Goal: Navigation & Orientation: Find specific page/section

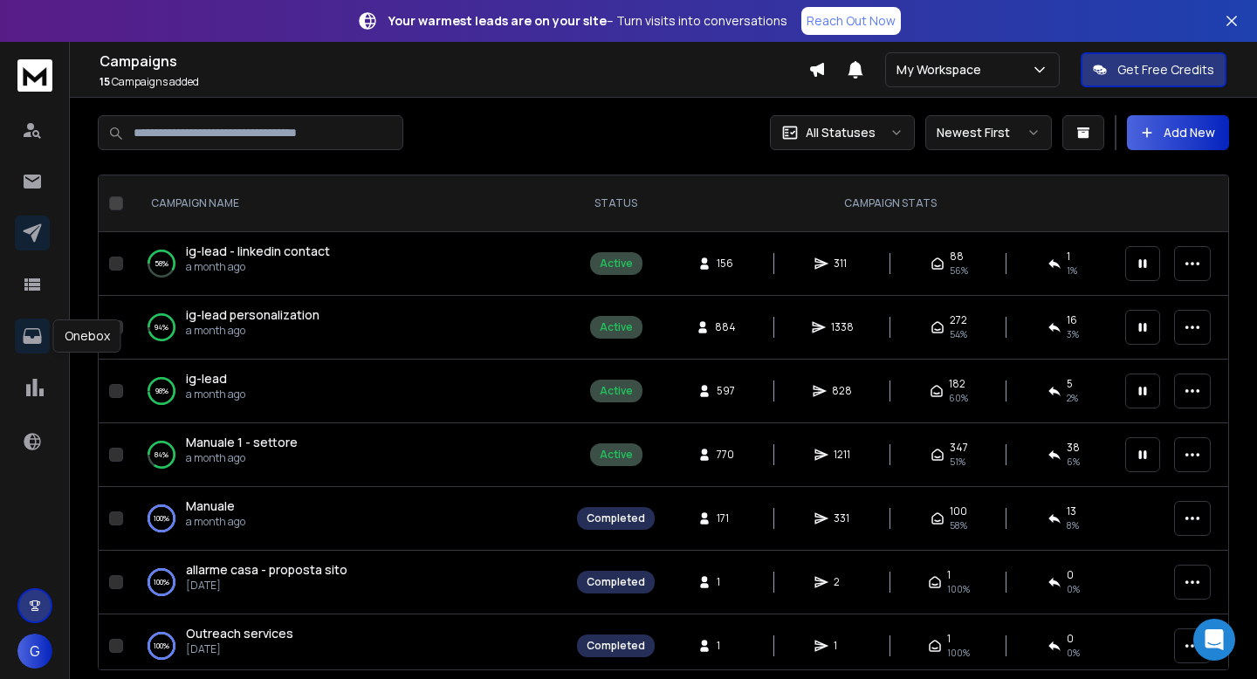
click at [36, 341] on icon at bounding box center [32, 336] width 18 height 16
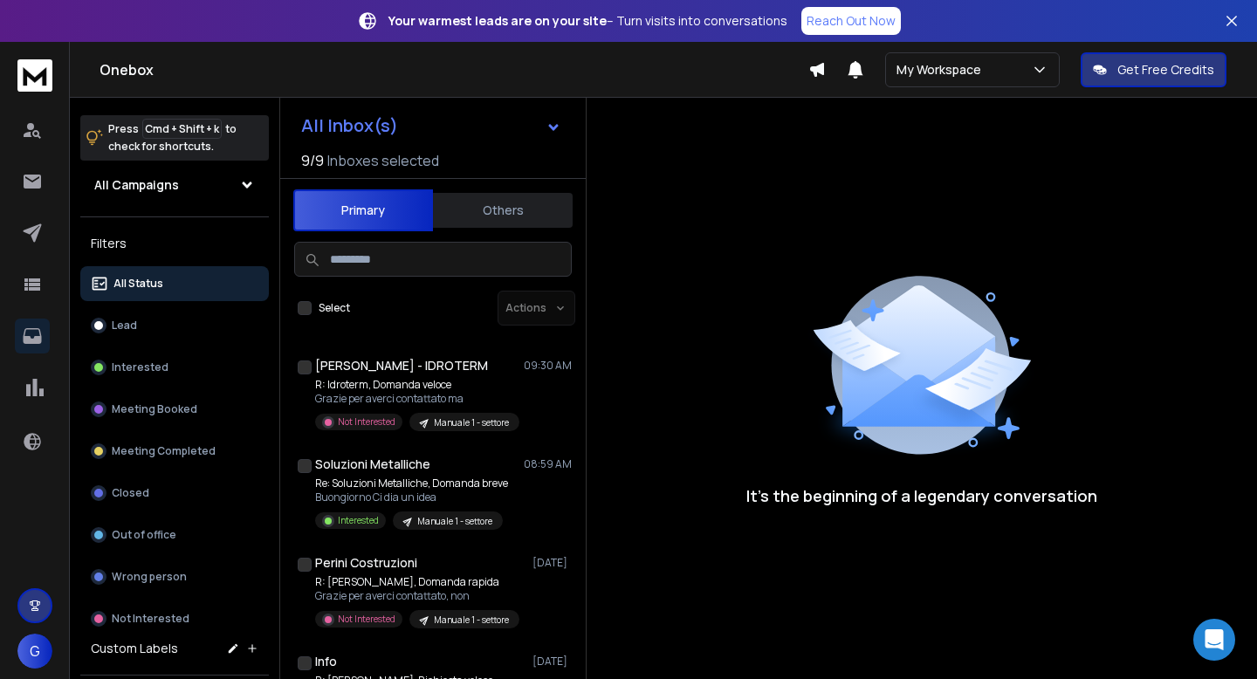
click at [503, 228] on button "Others" at bounding box center [503, 210] width 140 height 38
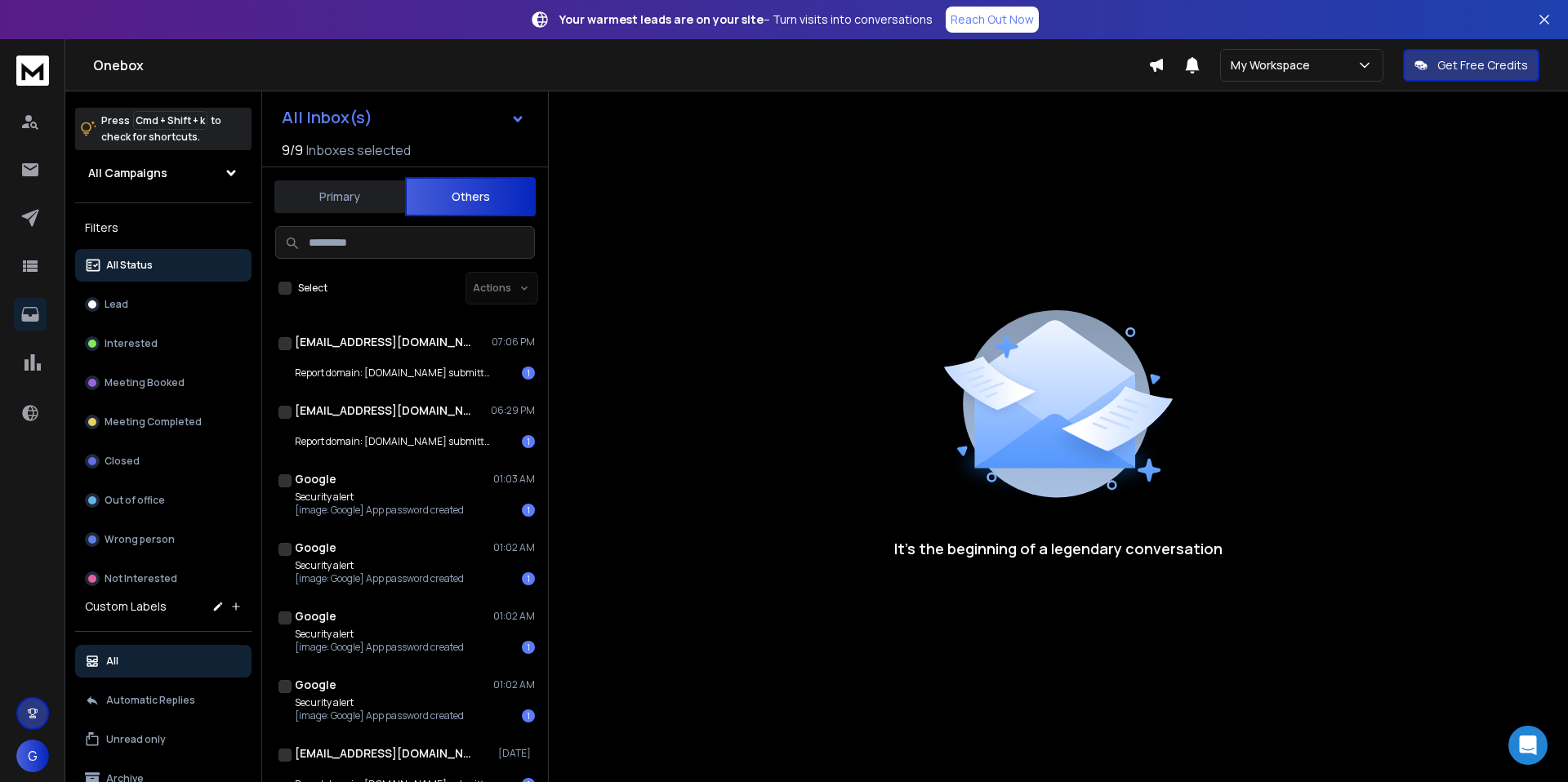
click at [322, 186] on button "Primary" at bounding box center [340, 196] width 131 height 36
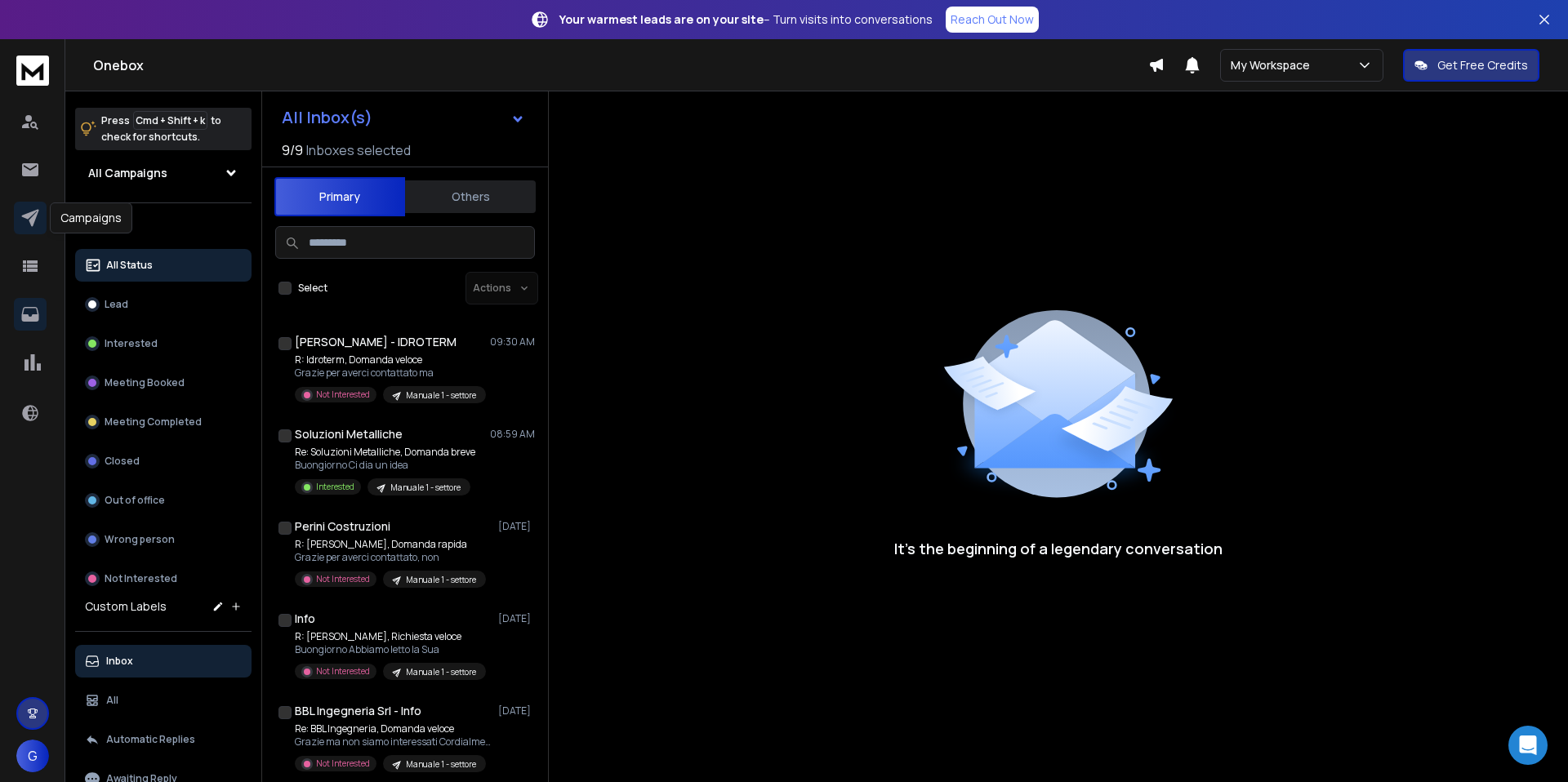
click at [40, 226] on link at bounding box center [30, 218] width 33 height 33
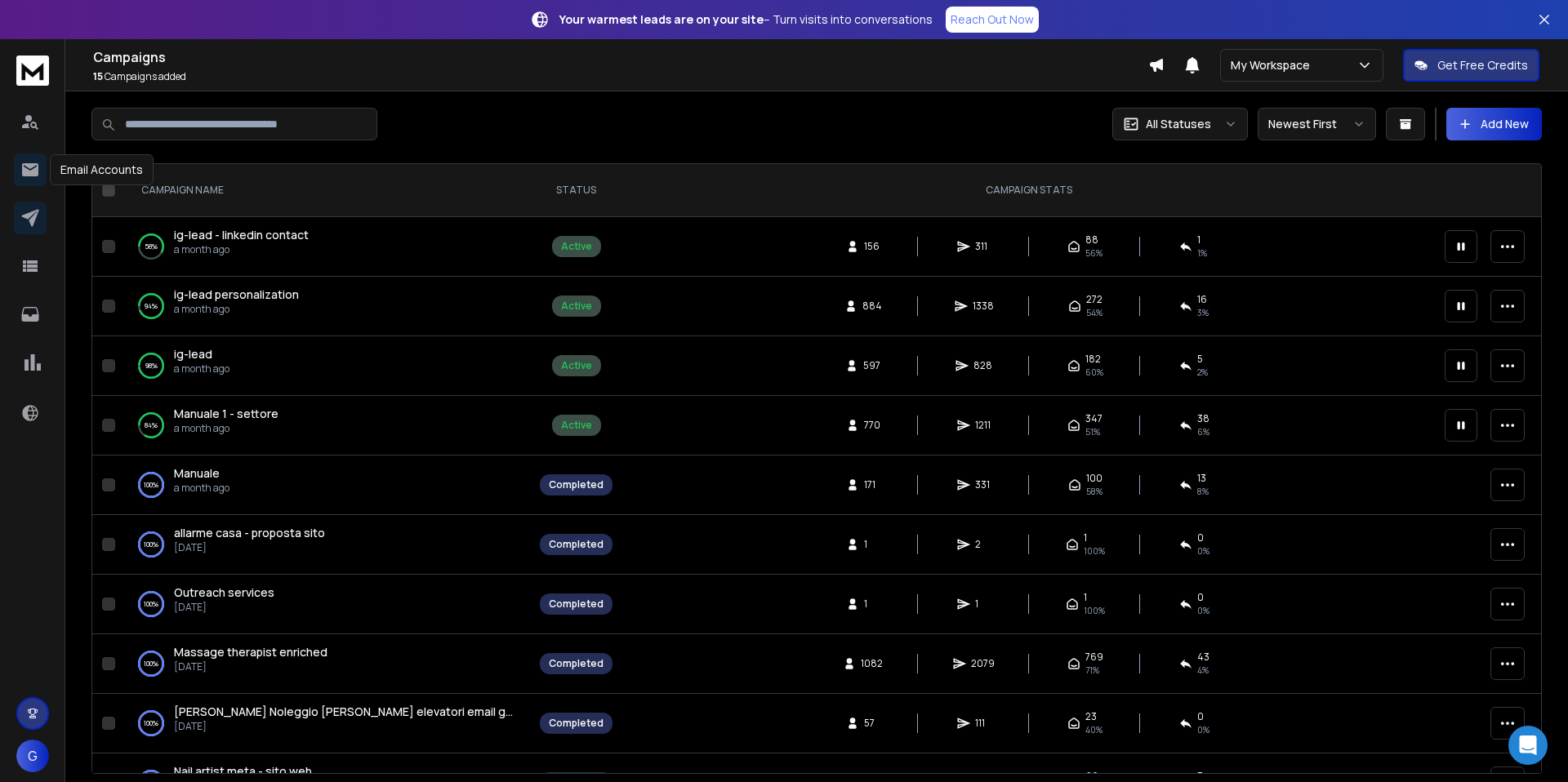
click at [29, 166] on icon at bounding box center [30, 170] width 16 height 13
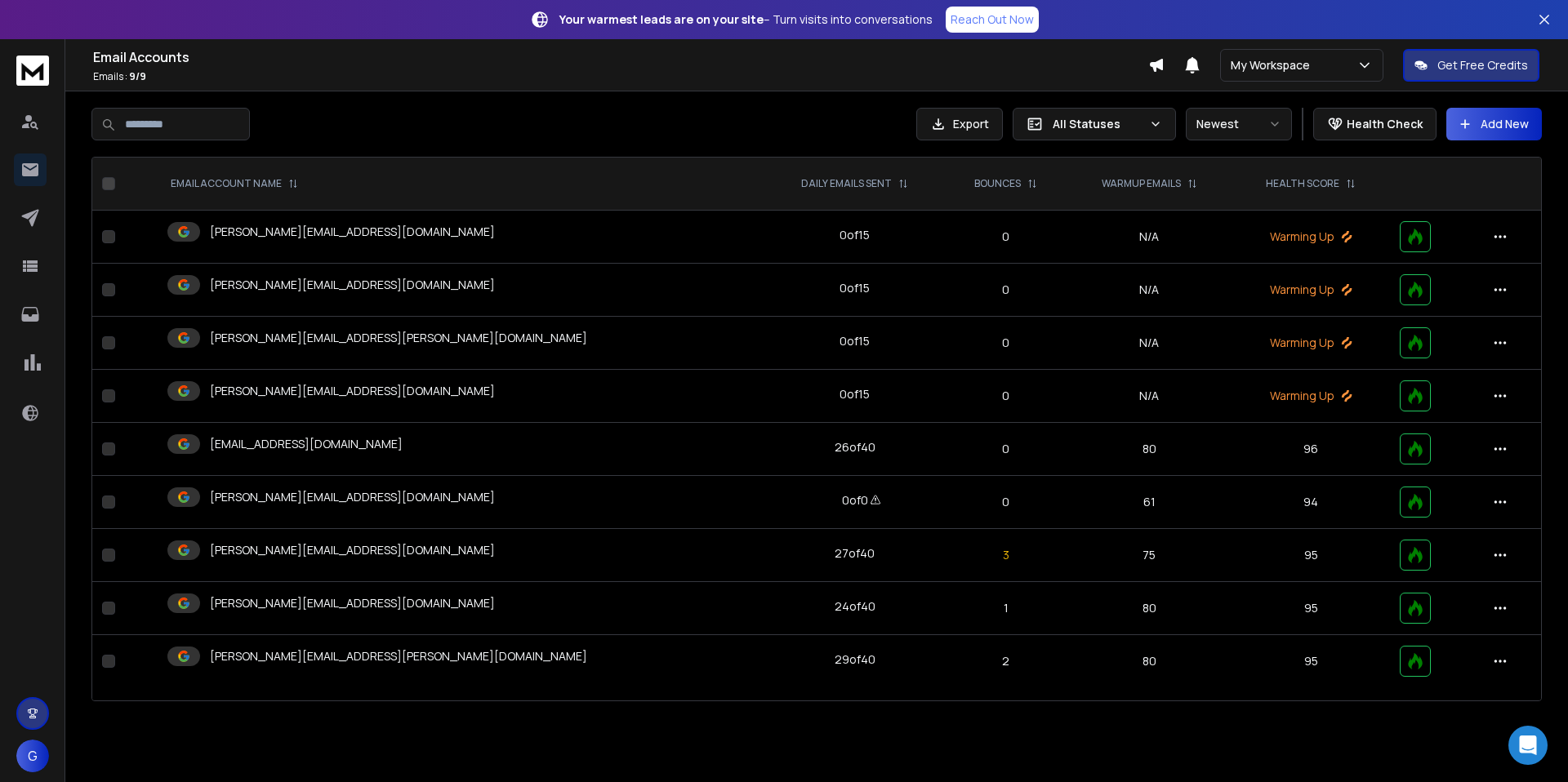
click at [1108, 389] on td "N/A" at bounding box center [1149, 396] width 166 height 53
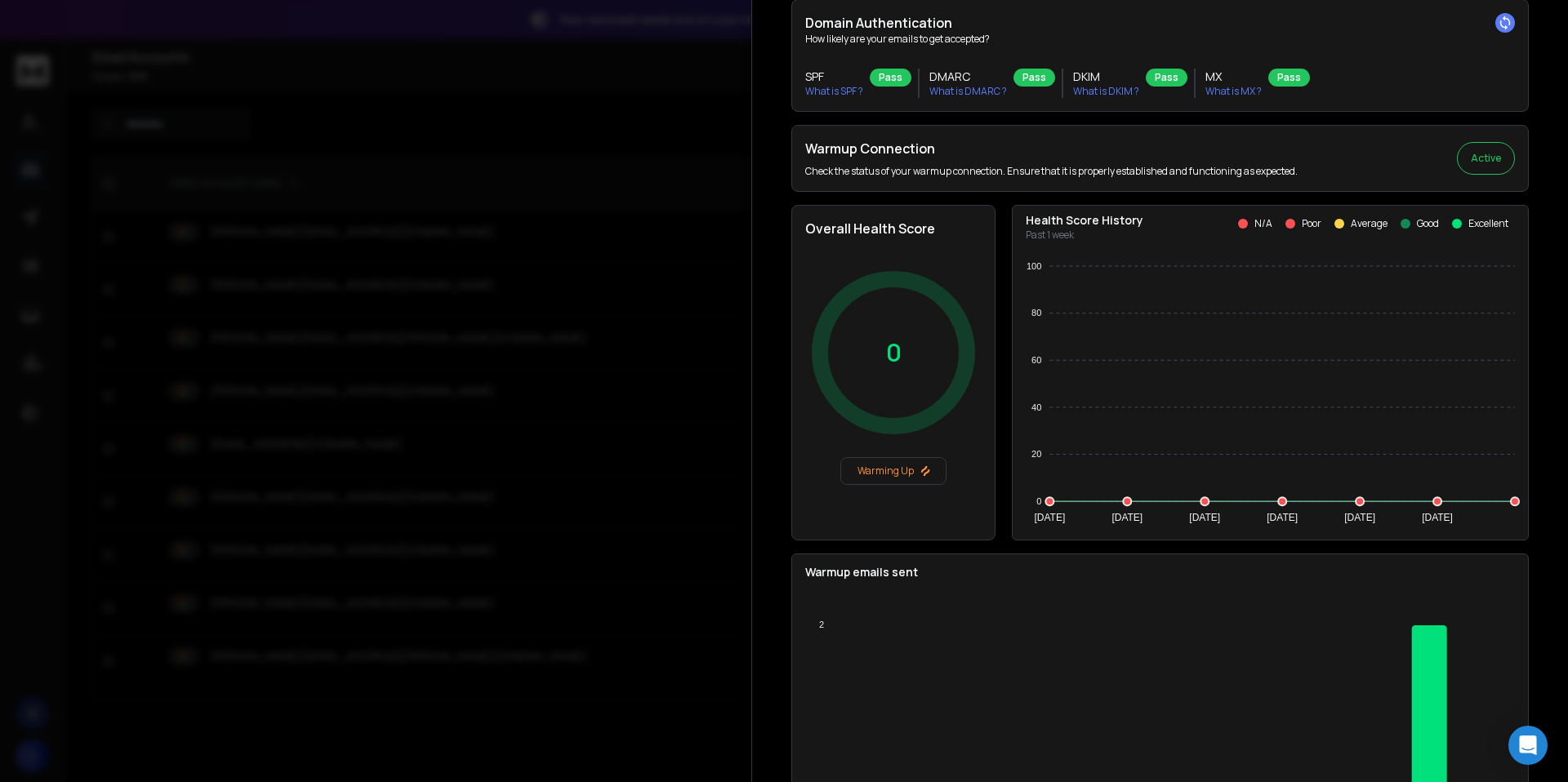
scroll to position [481, 0]
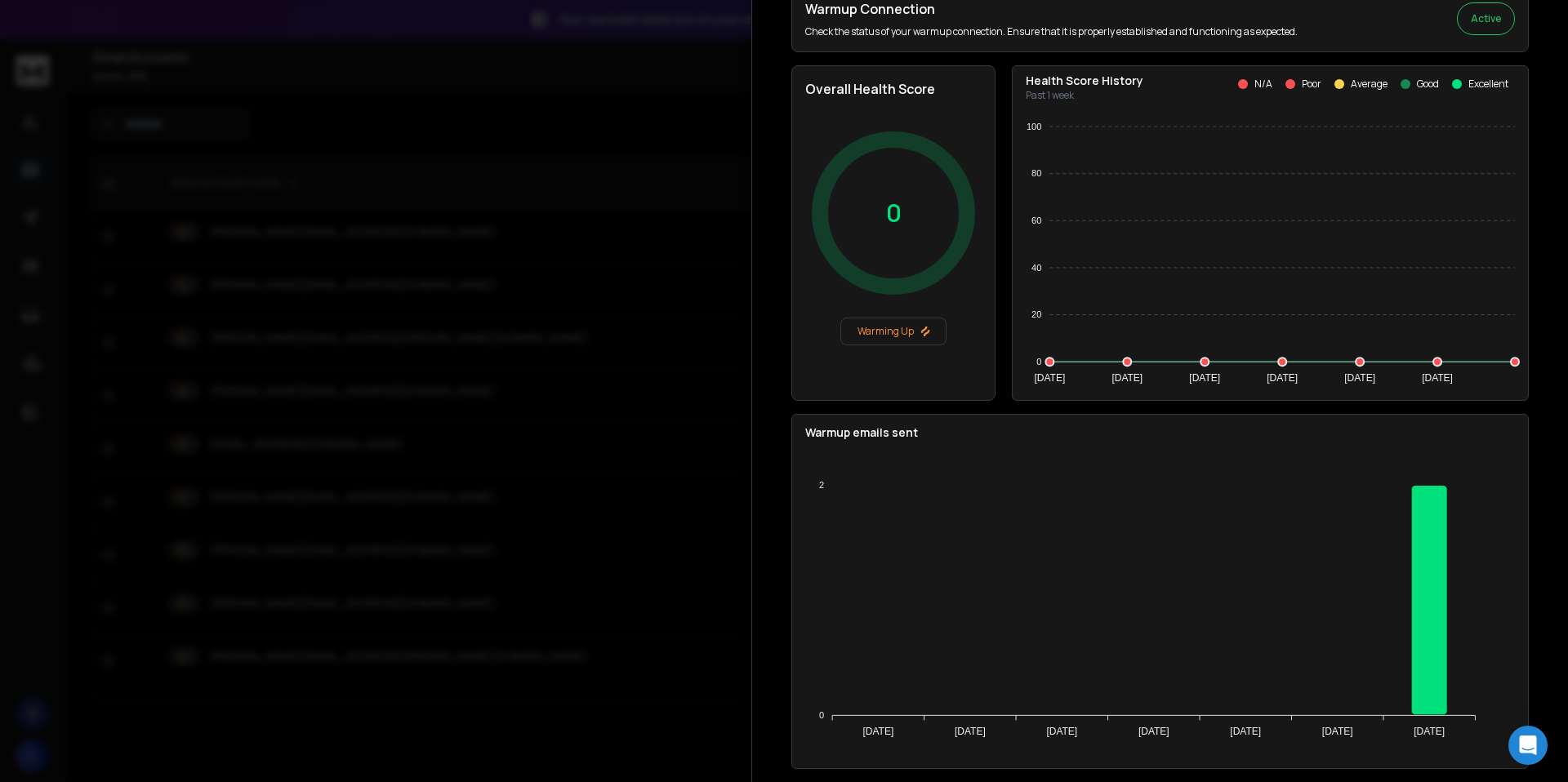
click at [588, 634] on div at bounding box center [784, 391] width 1568 height 782
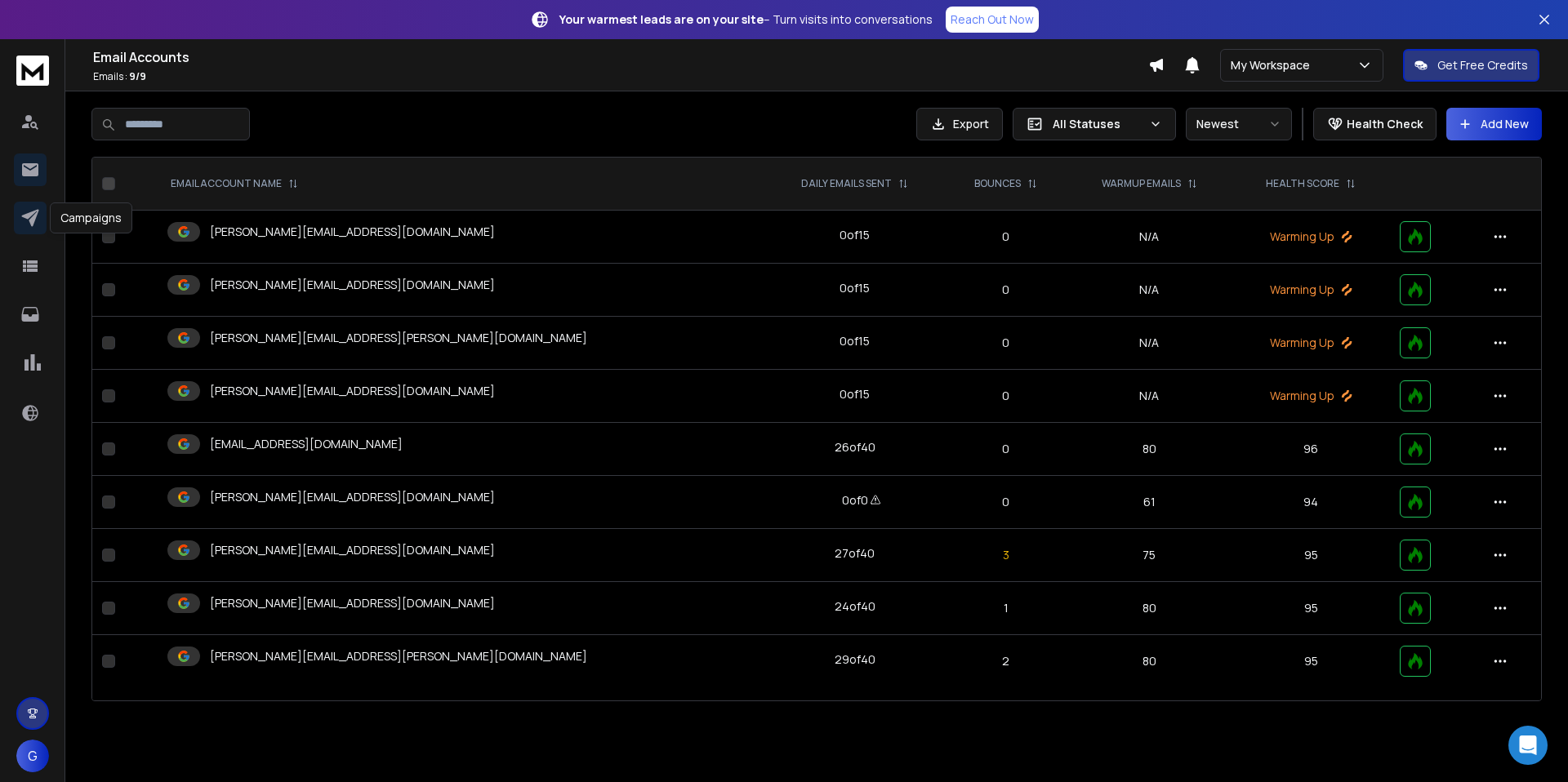
click at [29, 217] on icon at bounding box center [30, 218] width 20 height 20
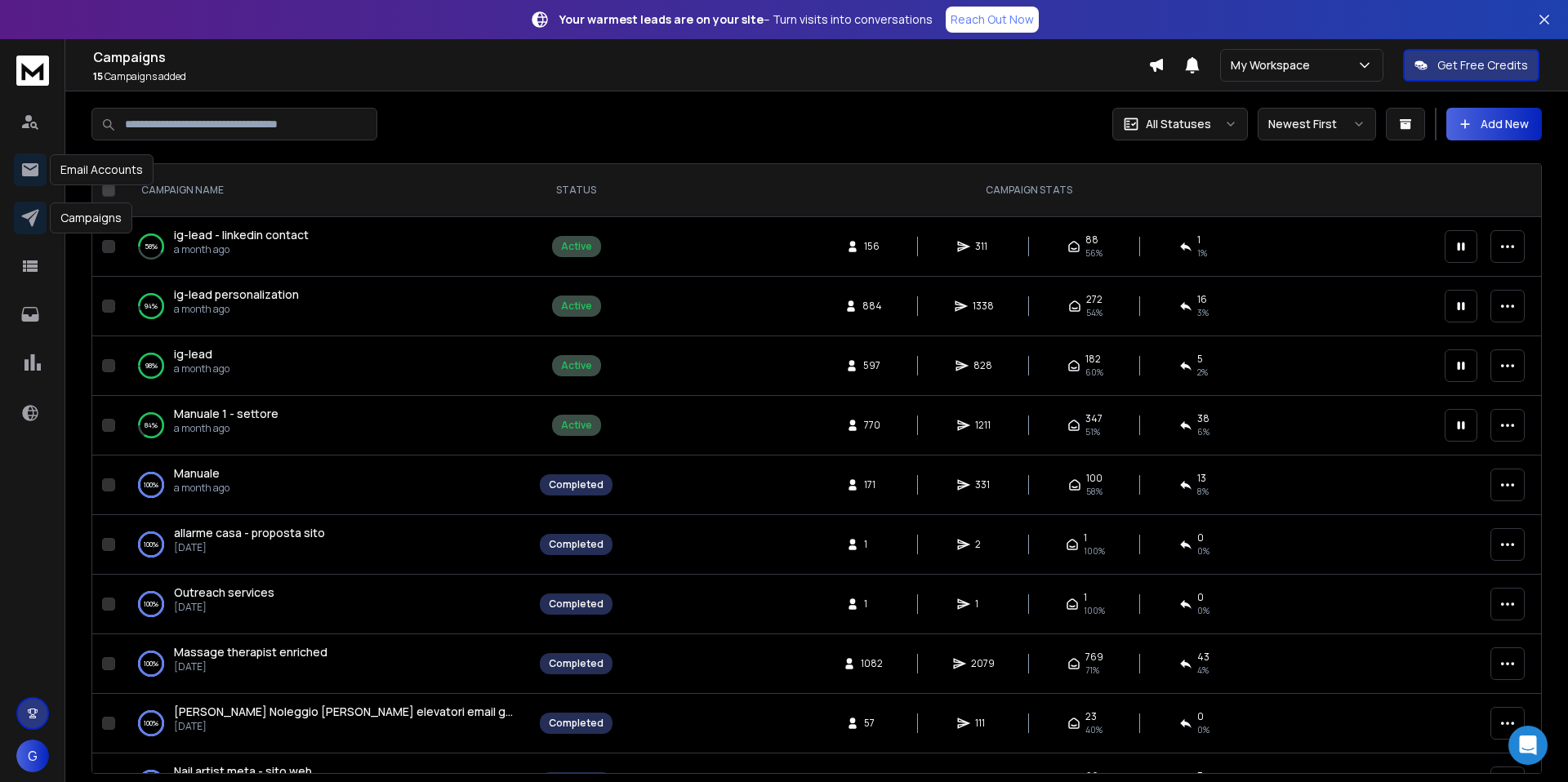
click at [22, 174] on icon at bounding box center [30, 170] width 16 height 13
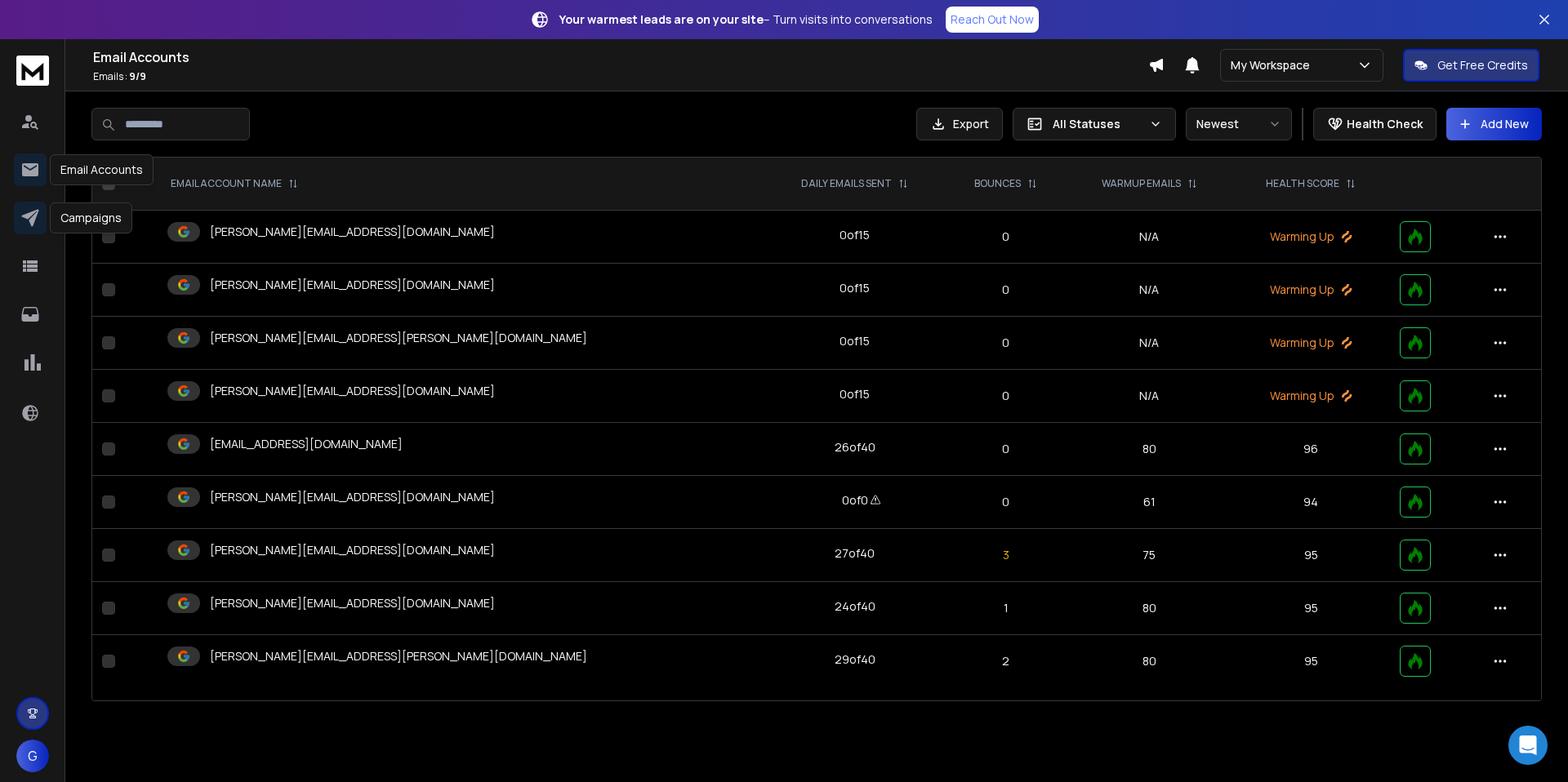
click at [30, 209] on icon at bounding box center [30, 218] width 20 height 20
